Goal: Task Accomplishment & Management: Manage account settings

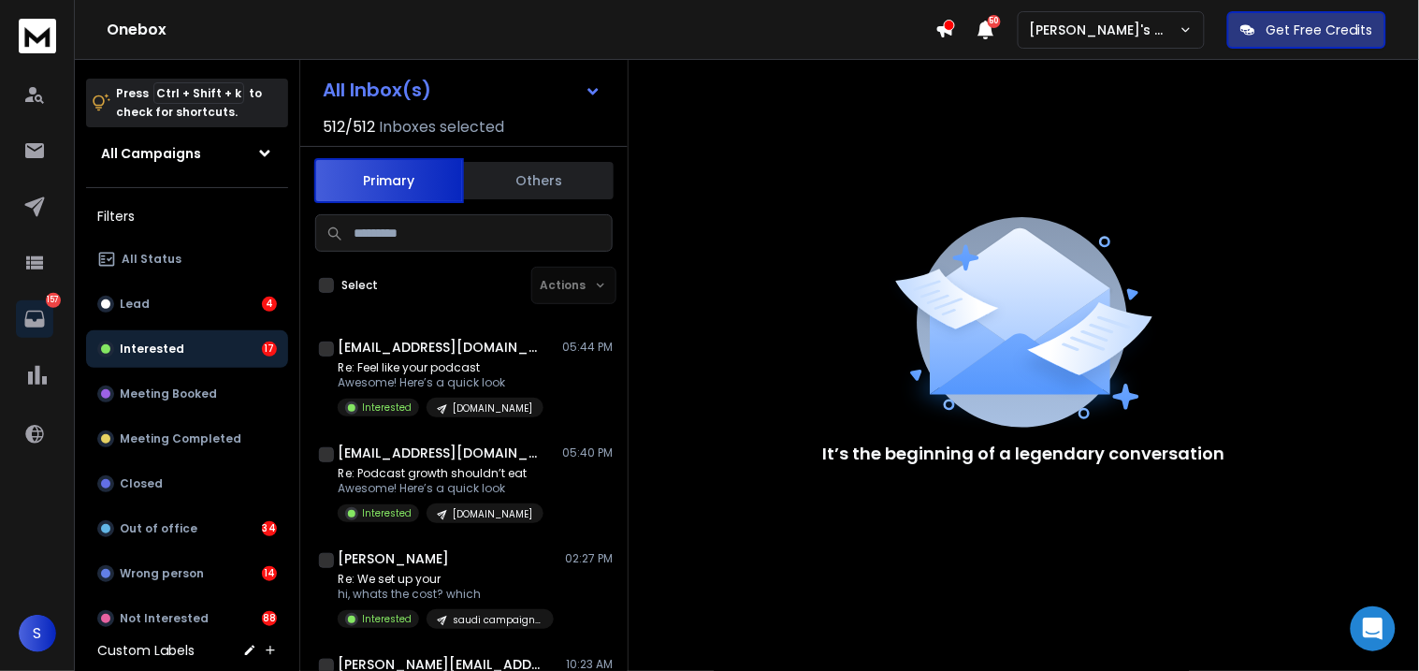
scroll to position [124, 0]
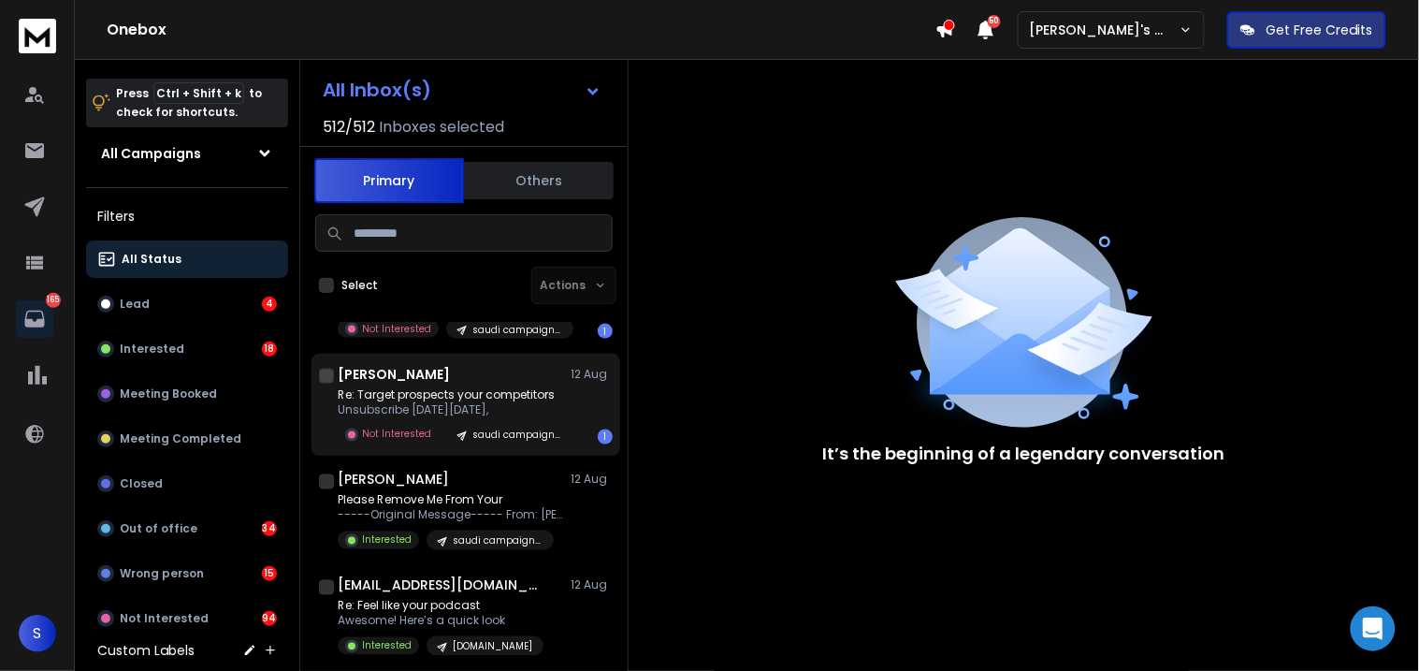
scroll to position [873, 0]
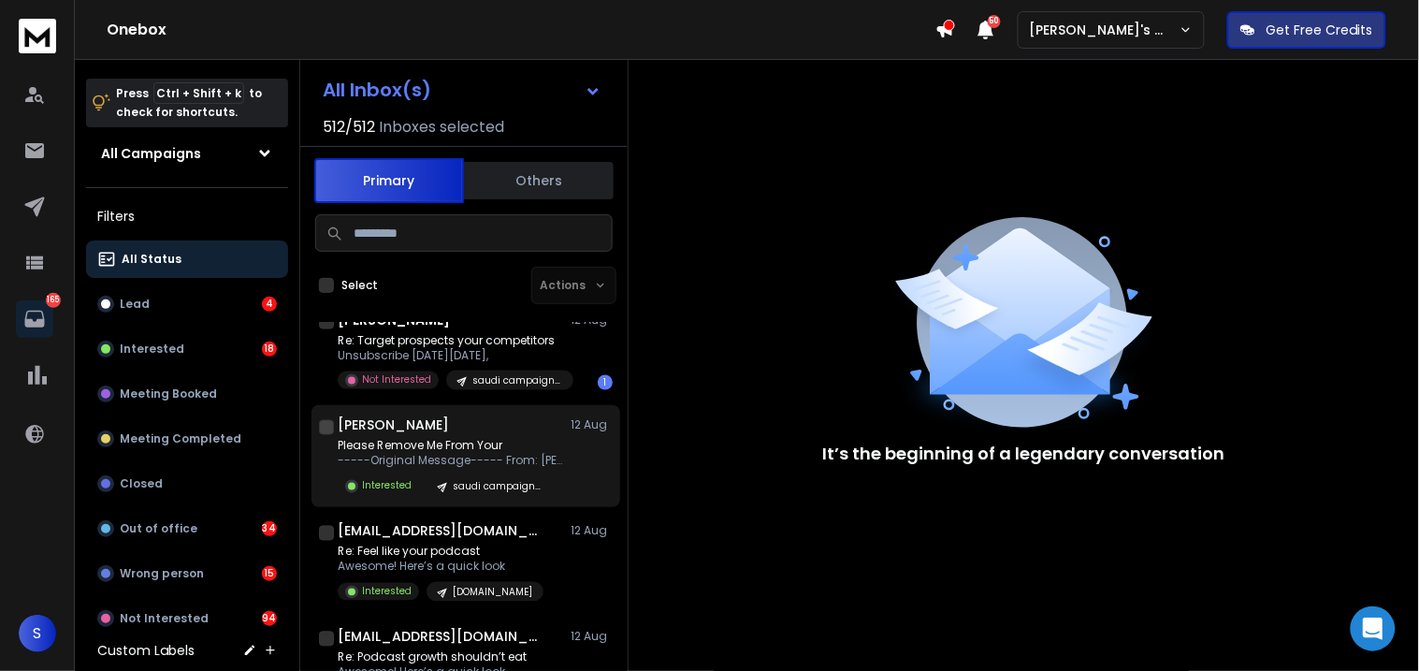
click at [500, 458] on p "-----Original Message----- From: allison cook" at bounding box center [450, 461] width 225 height 15
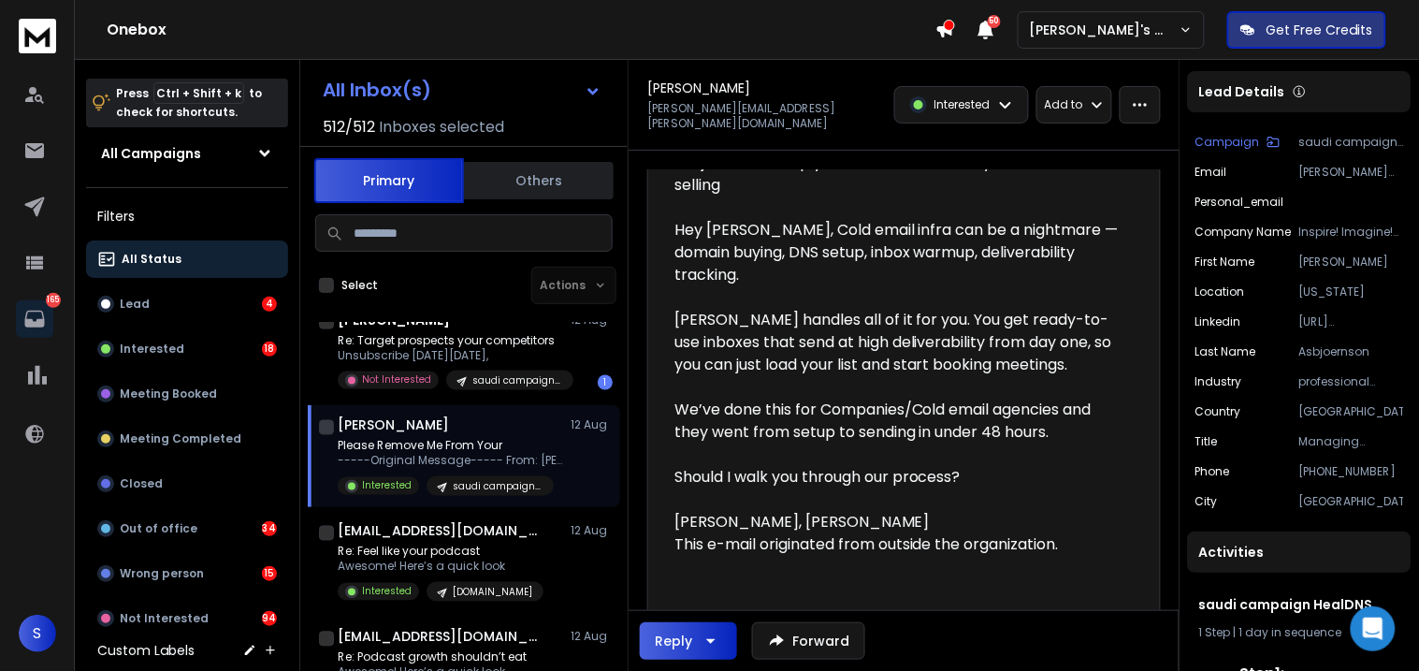
scroll to position [376, 0]
click at [938, 642] on p "View all 1 reply" at bounding box center [916, 649] width 80 height 15
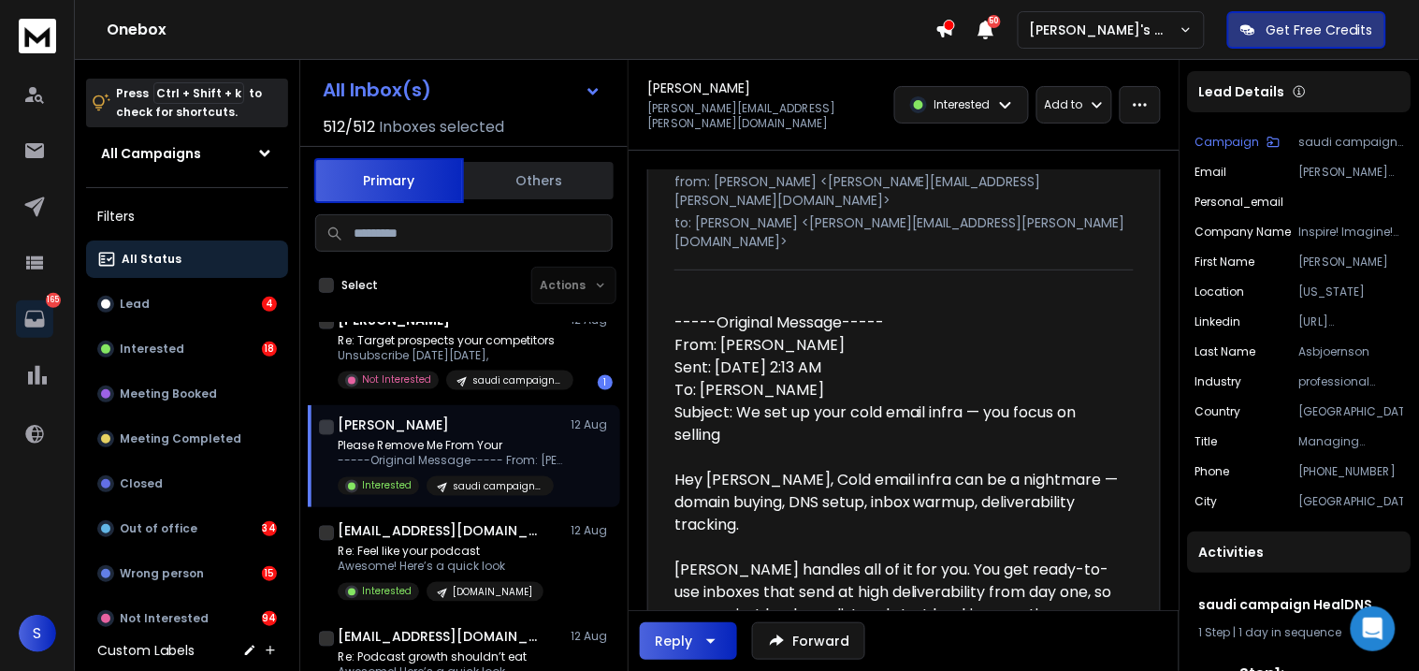
scroll to position [0, 0]
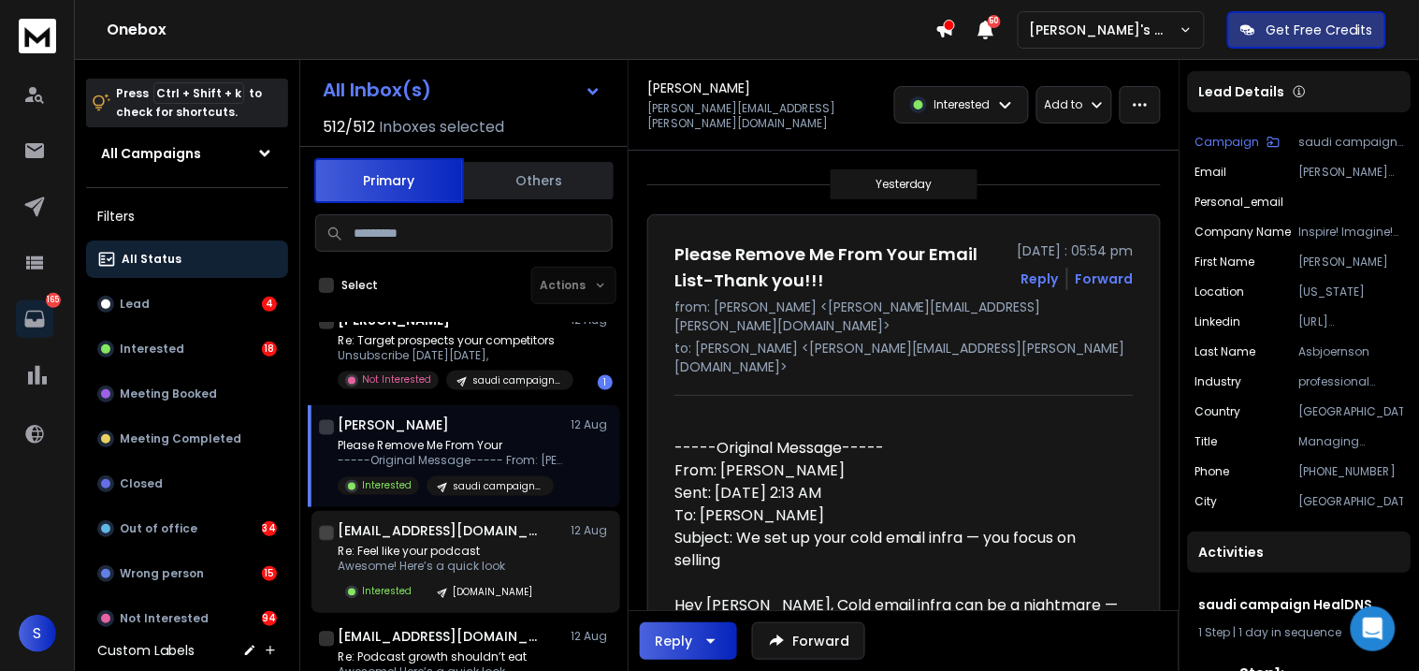
click at [600, 550] on div "Re: Feel like your podcast Awesome! Here’s a quick look Interested Podcast.xyz" at bounding box center [475, 573] width 275 height 57
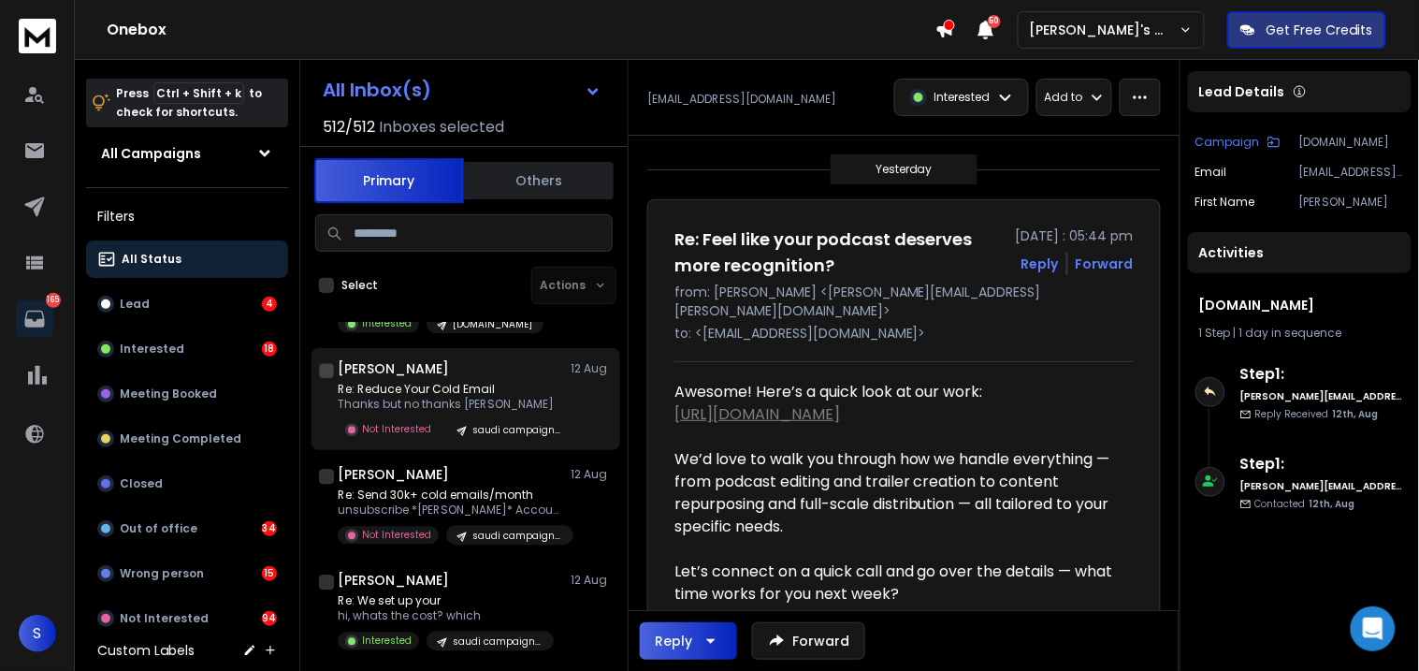
scroll to position [1372, 0]
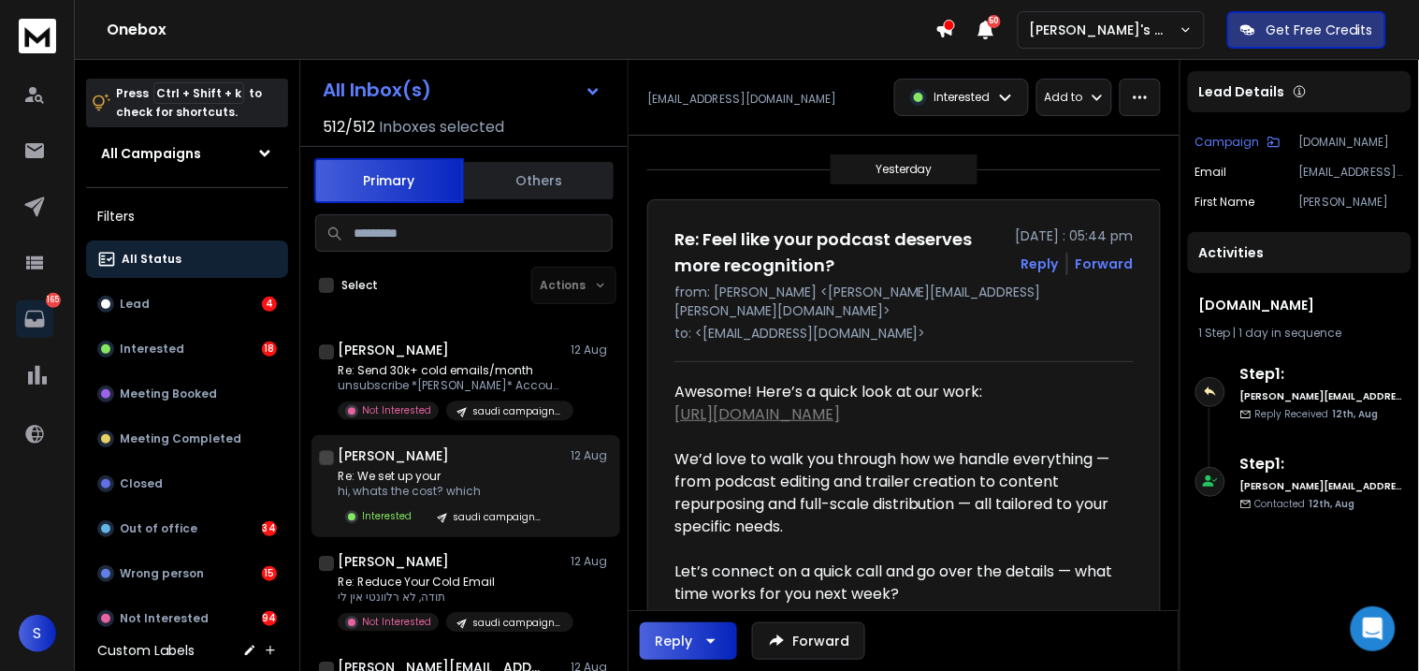
click at [510, 478] on p "Re: We set up your" at bounding box center [446, 476] width 216 height 15
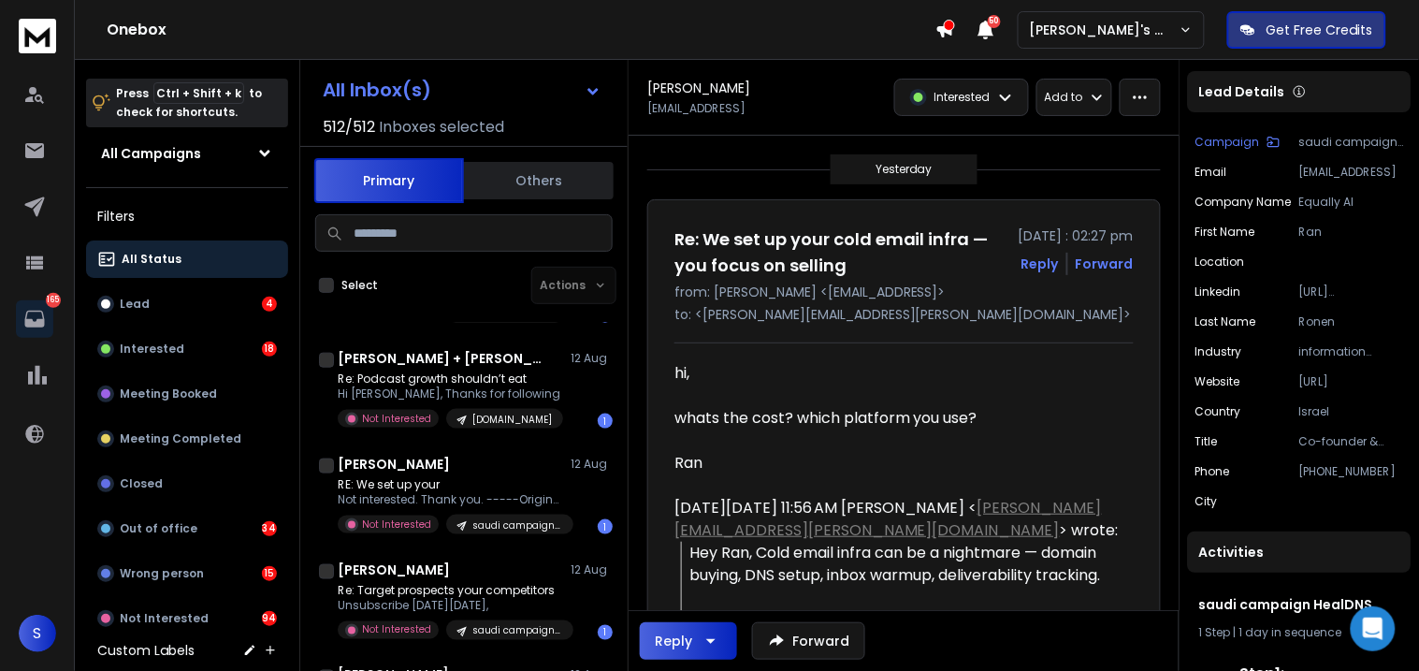
scroll to position [0, 0]
